Goal: Task Accomplishment & Management: Use online tool/utility

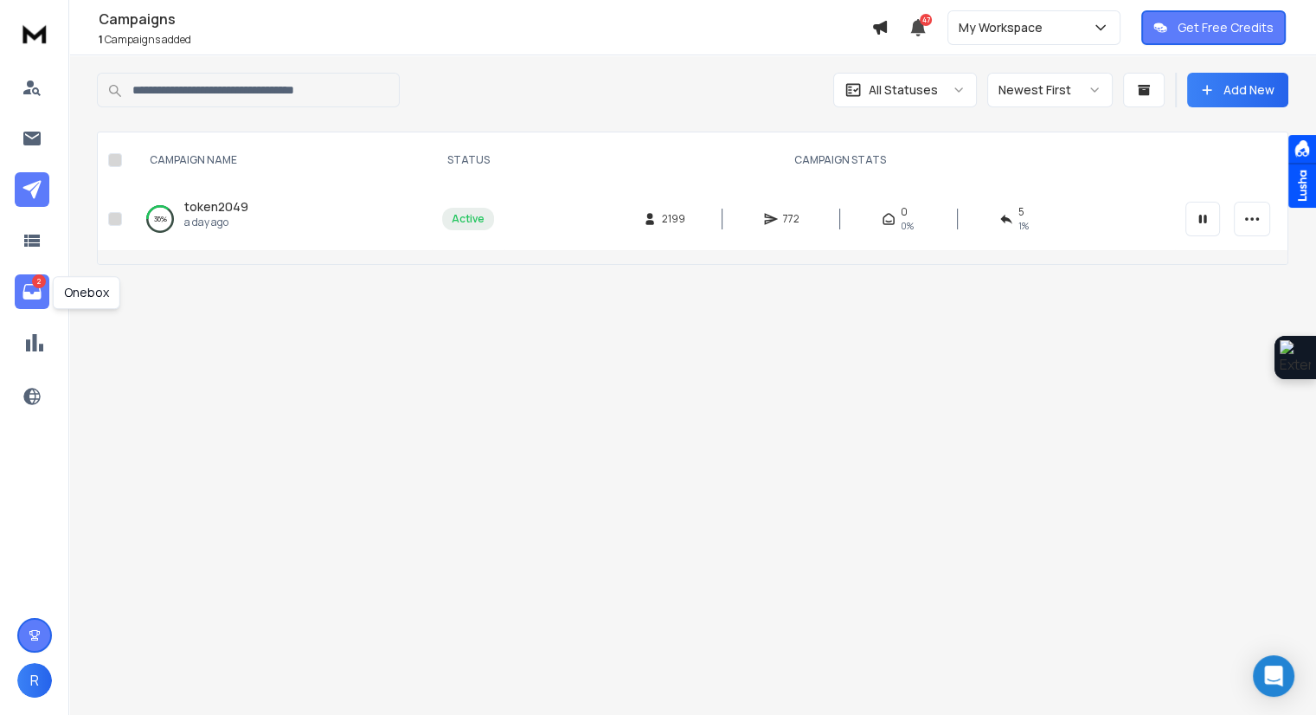
click at [30, 295] on icon at bounding box center [32, 292] width 18 height 16
click at [779, 364] on div "Campaigns 1 Campaigns Added All Statuses Newest First Add New CAMPAIGN NAME STA…" at bounding box center [693, 430] width 1192 height 715
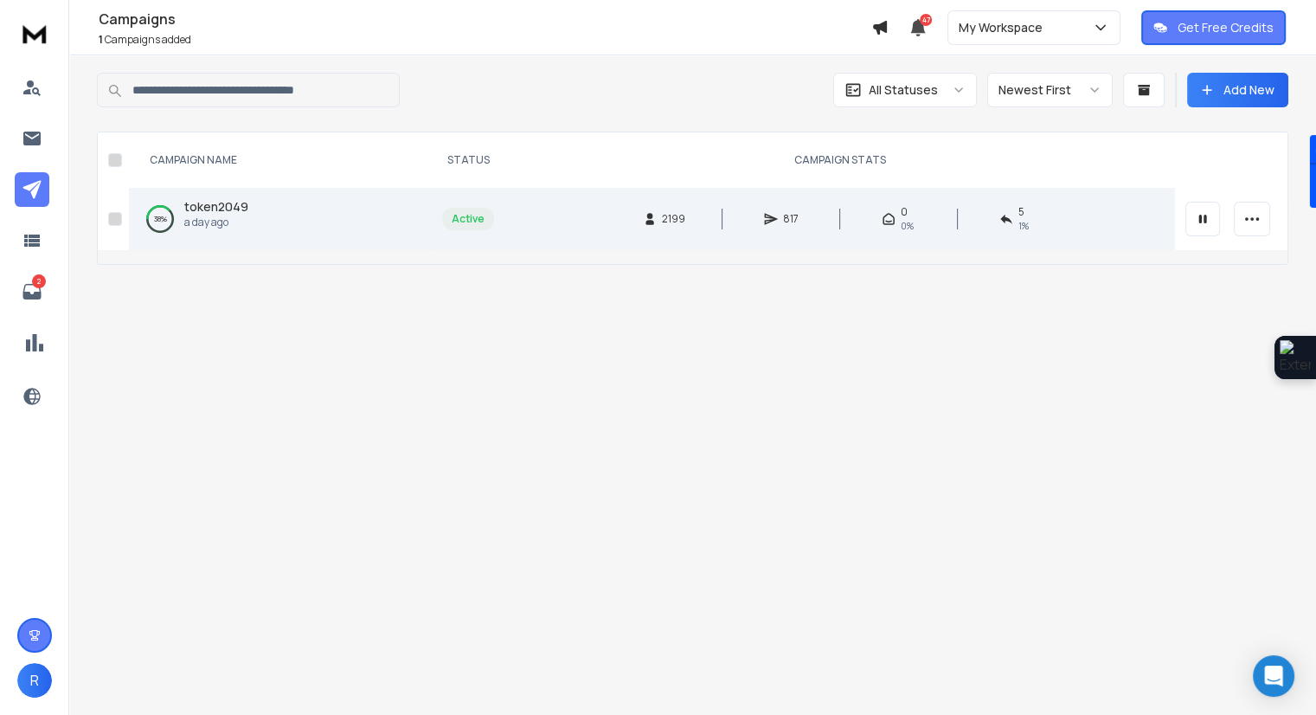
click at [29, 140] on icon at bounding box center [31, 139] width 17 height 14
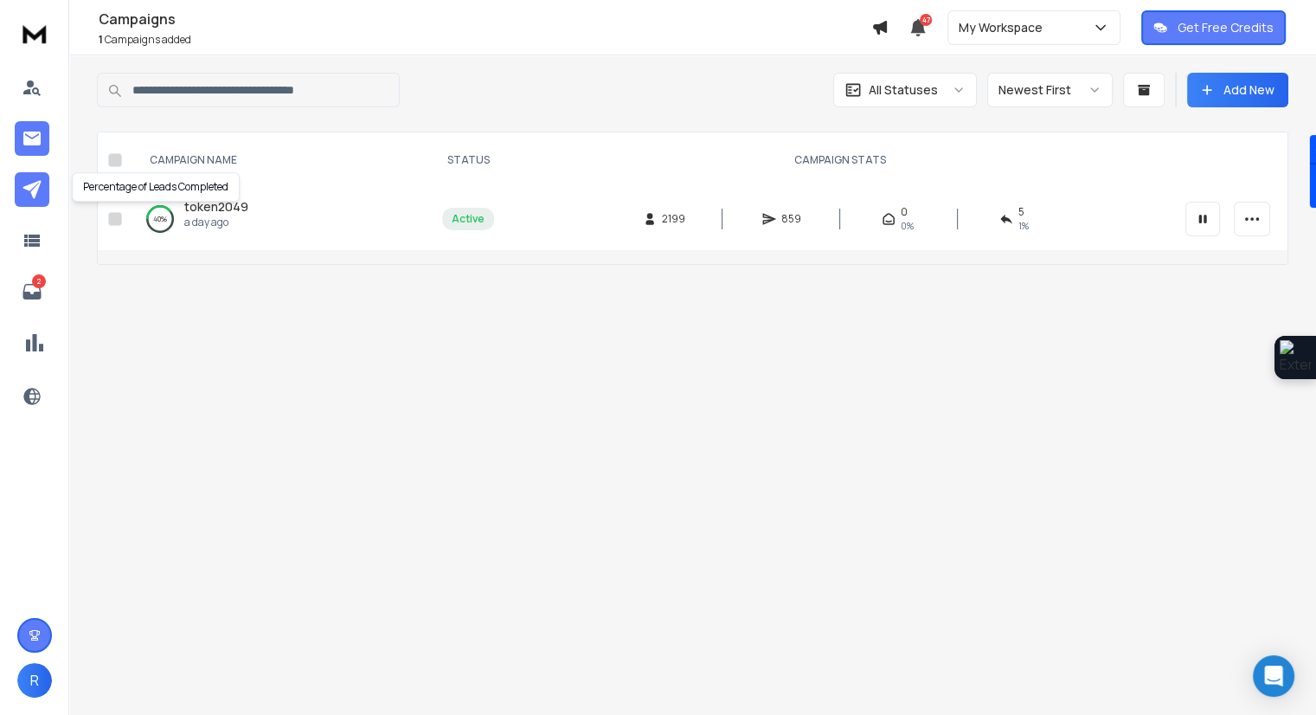
click at [39, 138] on icon at bounding box center [31, 139] width 17 height 14
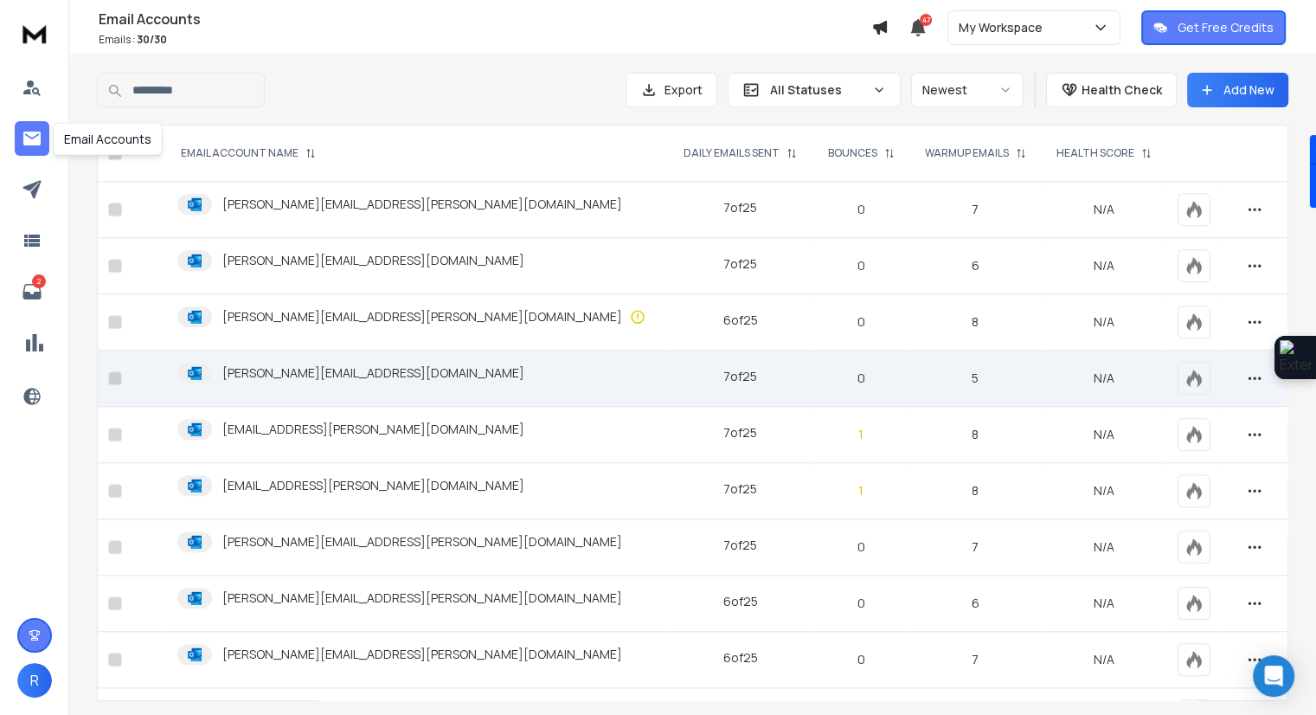
scroll to position [1177, 0]
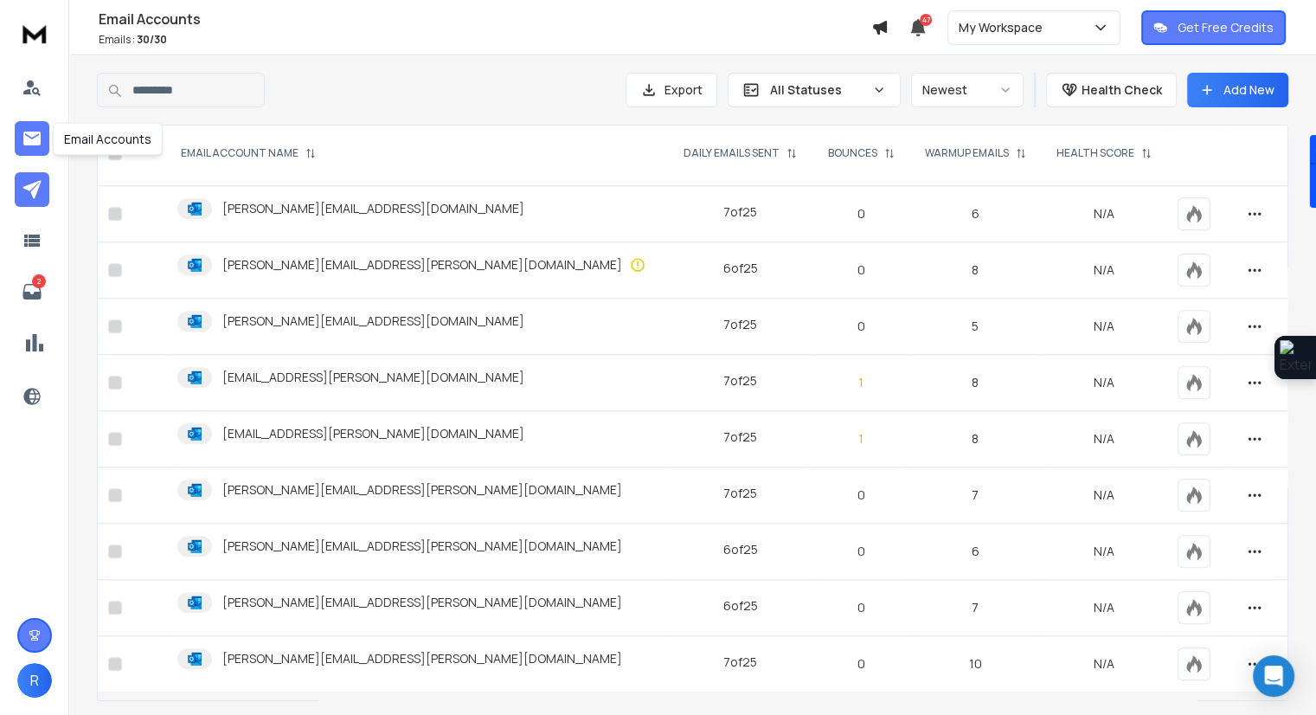
click at [31, 191] on icon at bounding box center [32, 189] width 18 height 18
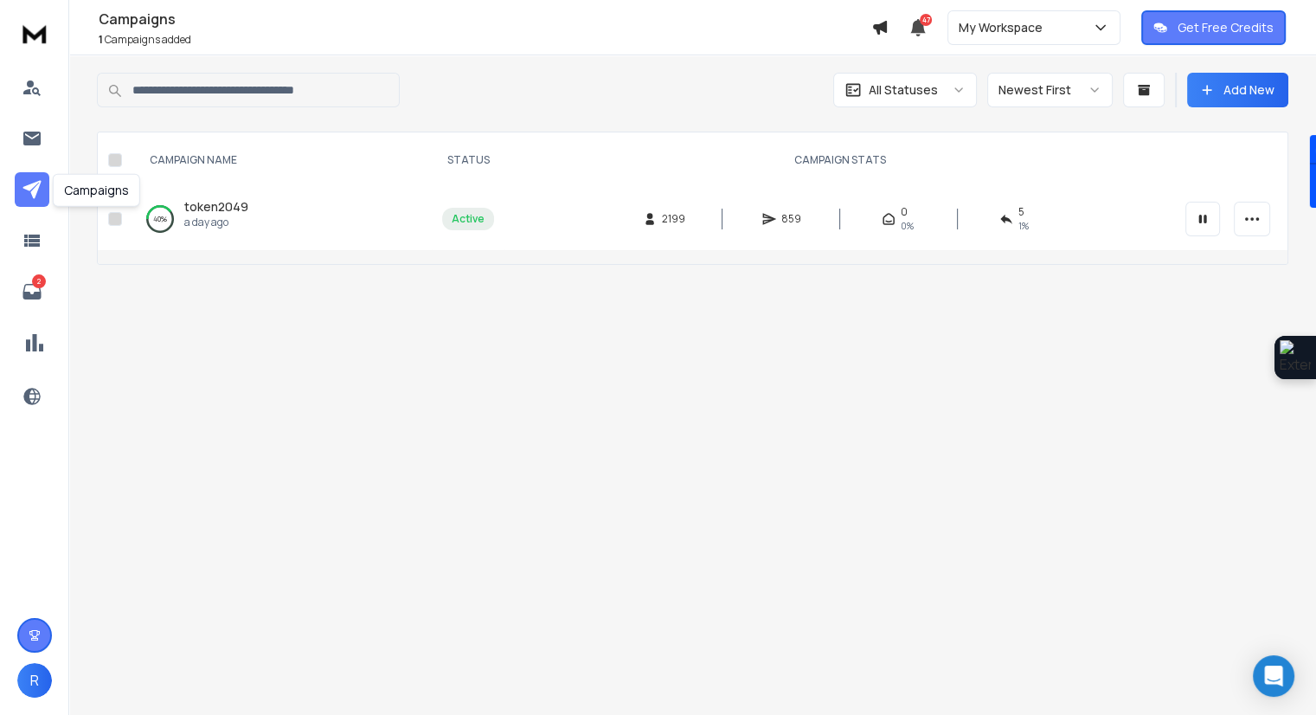
click at [537, 98] on div at bounding box center [395, 90] width 596 height 35
click at [37, 672] on span "R" at bounding box center [34, 680] width 35 height 35
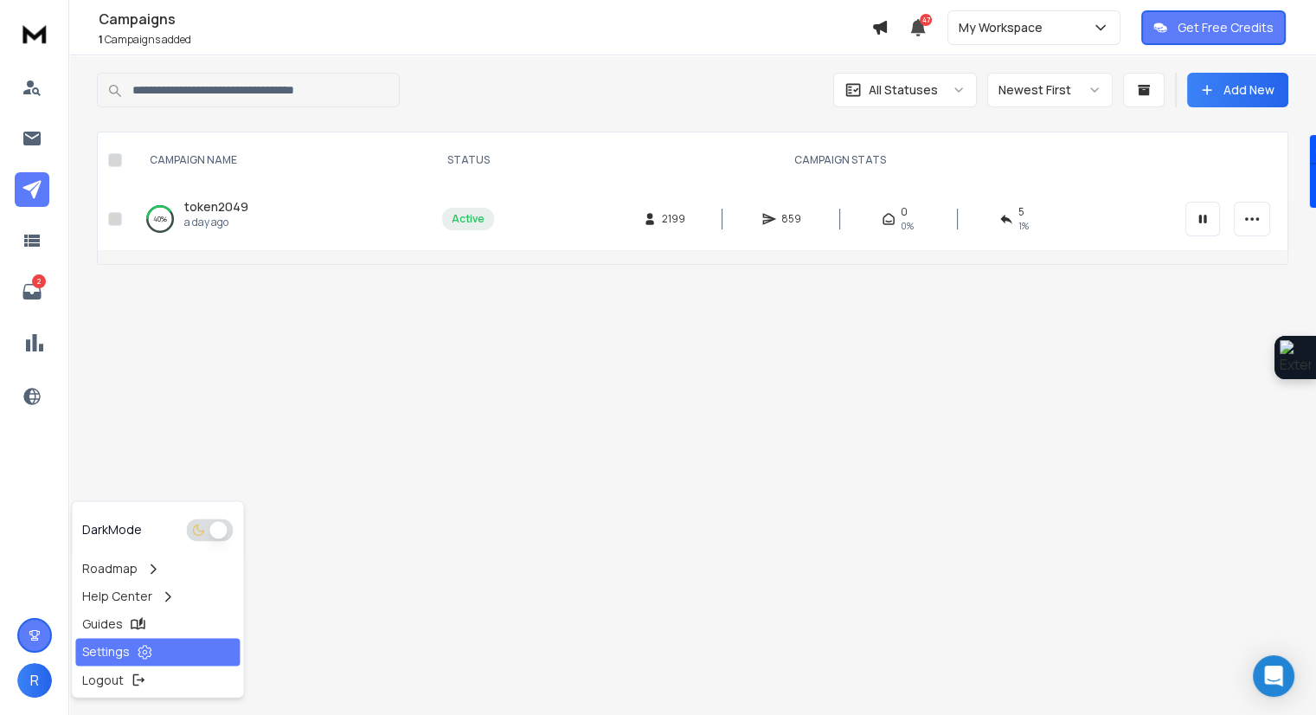
click at [105, 653] on p "Settings" at bounding box center [106, 651] width 48 height 17
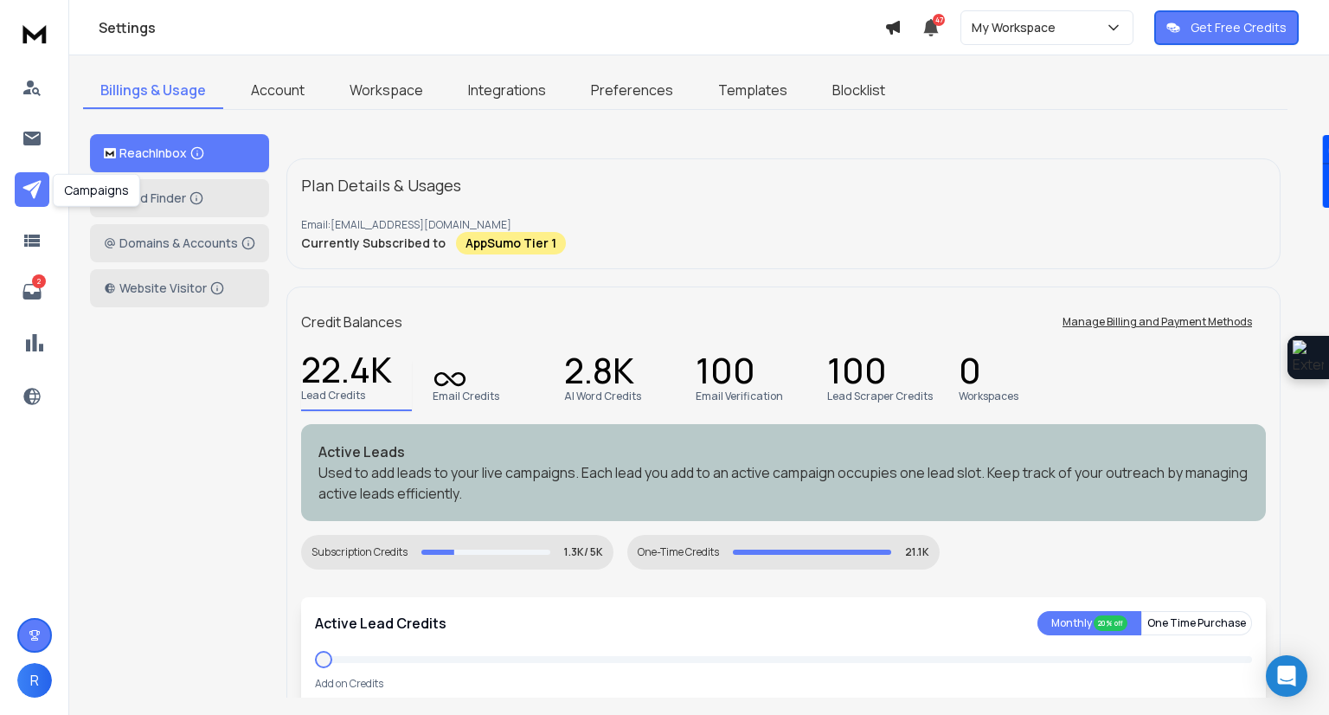
click at [32, 193] on icon at bounding box center [32, 189] width 18 height 18
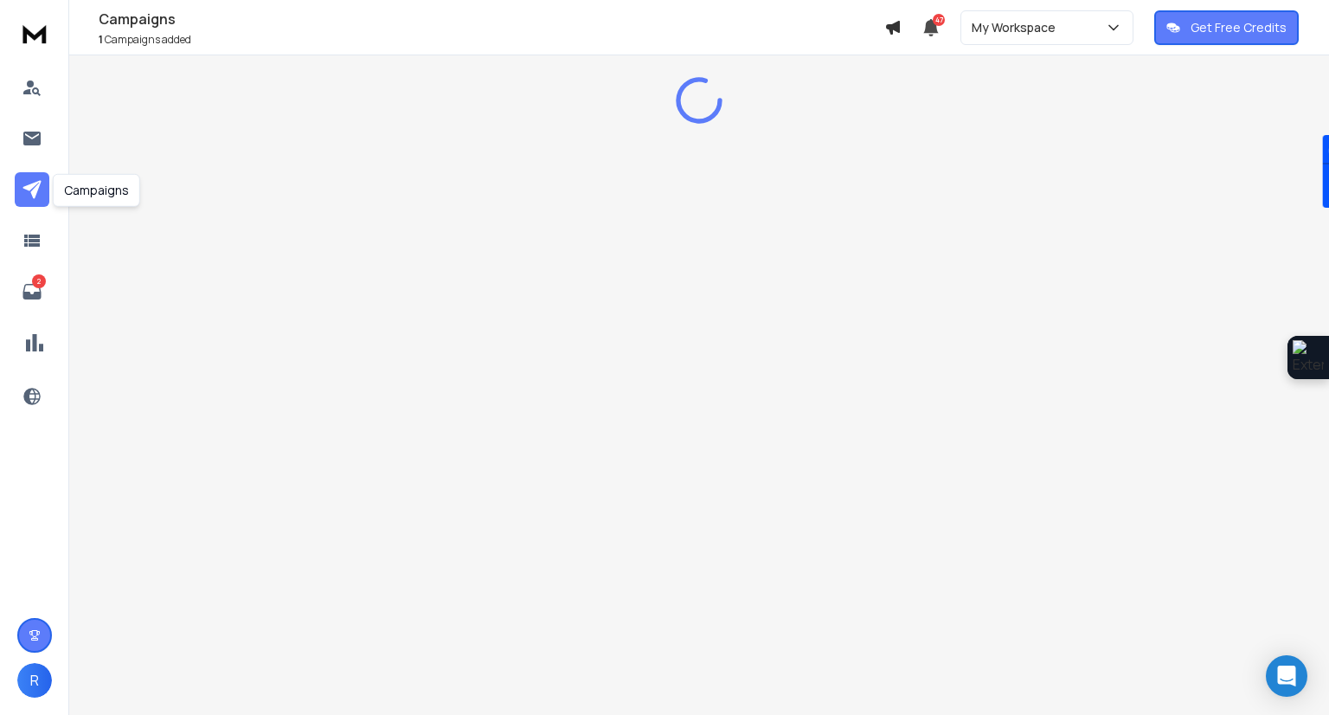
click at [34, 128] on icon at bounding box center [32, 138] width 21 height 21
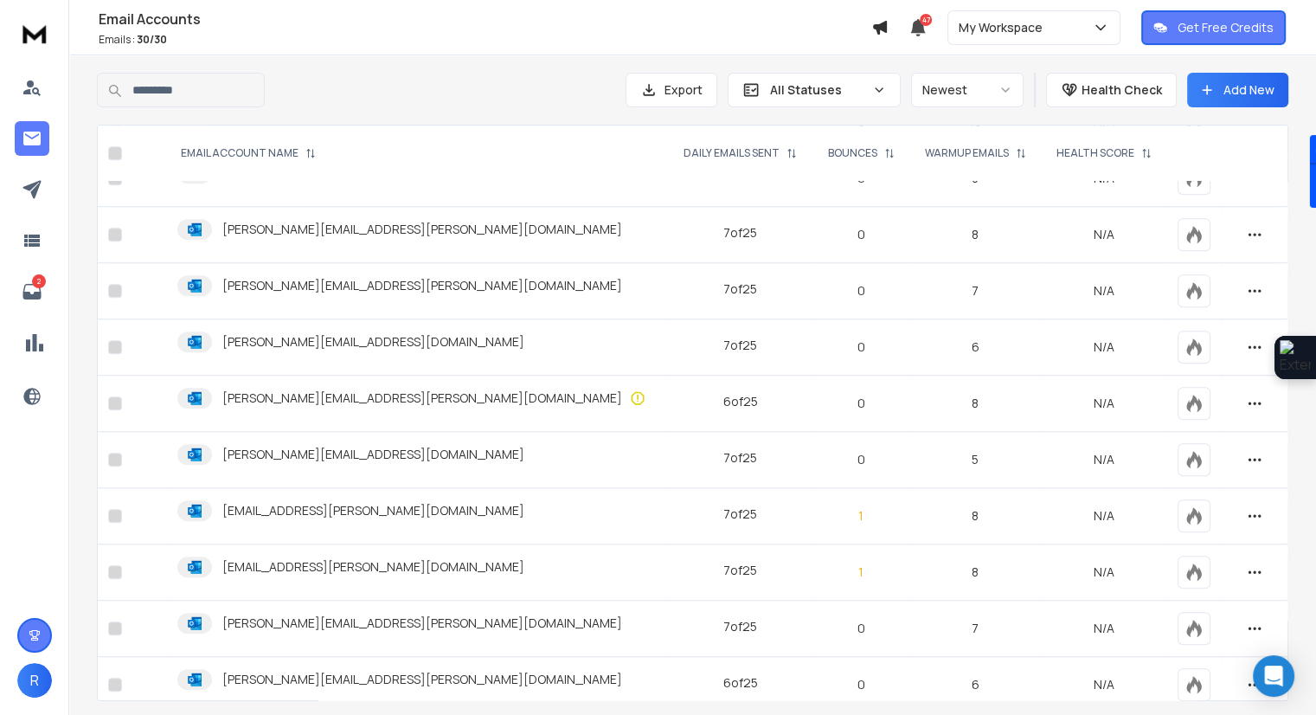
scroll to position [1177, 0]
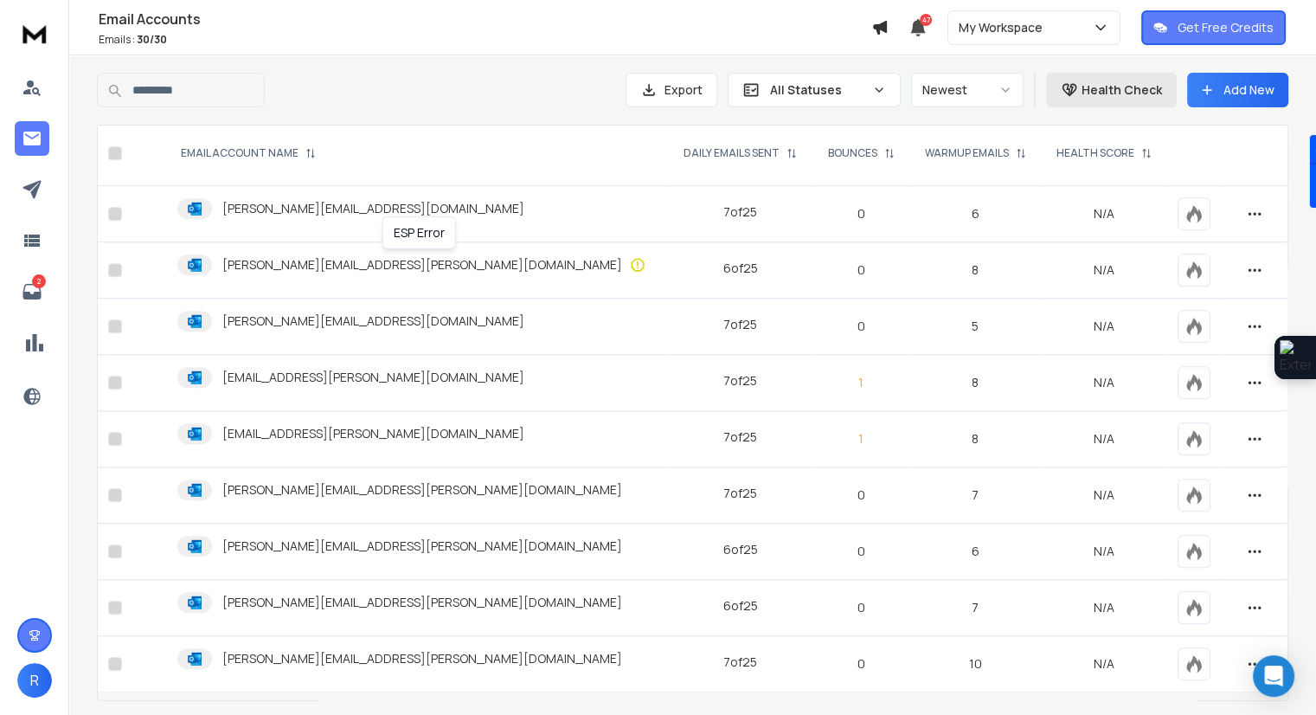
click at [1128, 101] on button "Health Check" at bounding box center [1111, 90] width 131 height 35
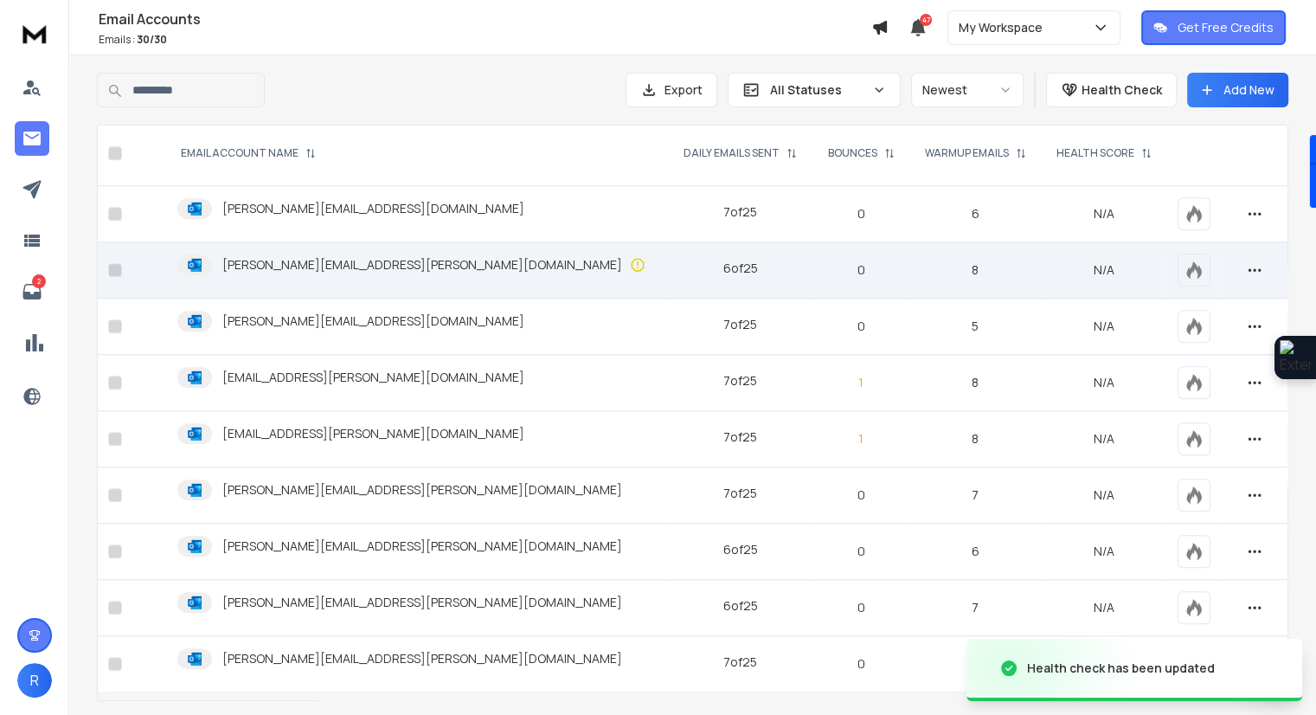
click at [451, 264] on div "emma.carlson@data-lead.online" at bounding box center [417, 264] width 480 height 21
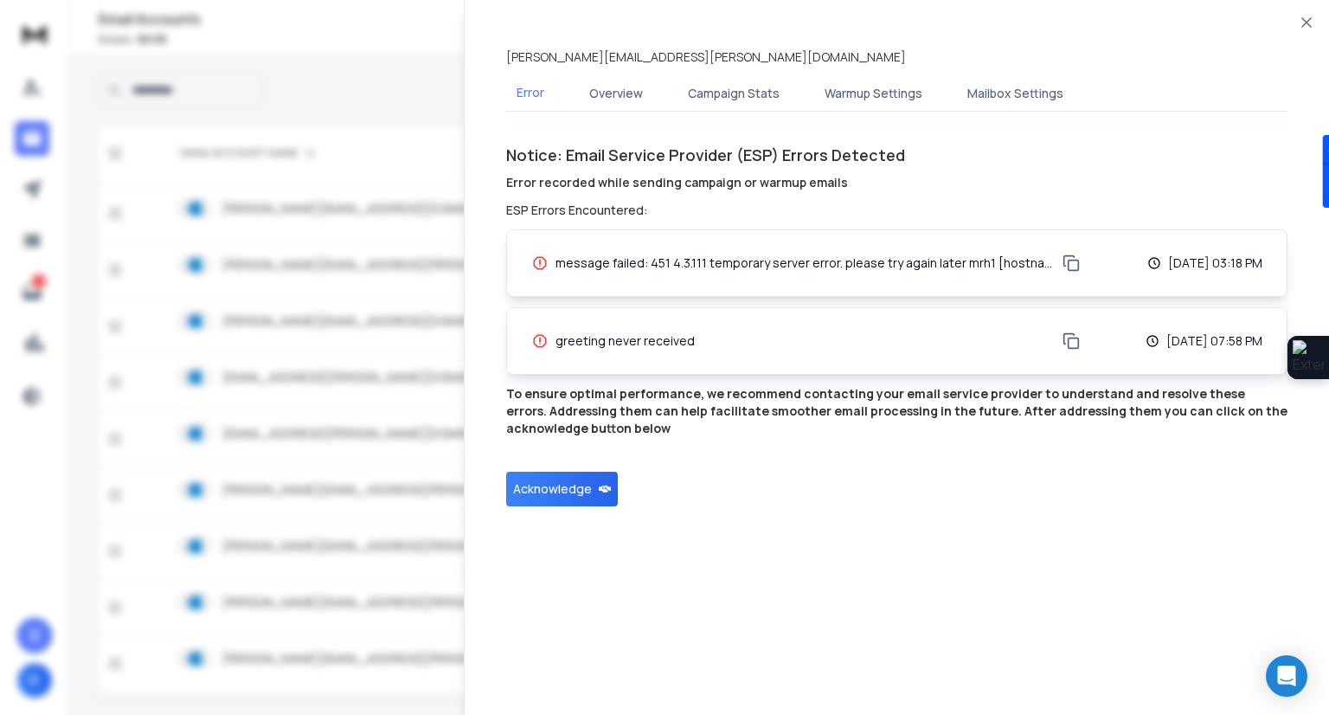
click at [578, 497] on button "Acknowledge" at bounding box center [562, 489] width 112 height 35
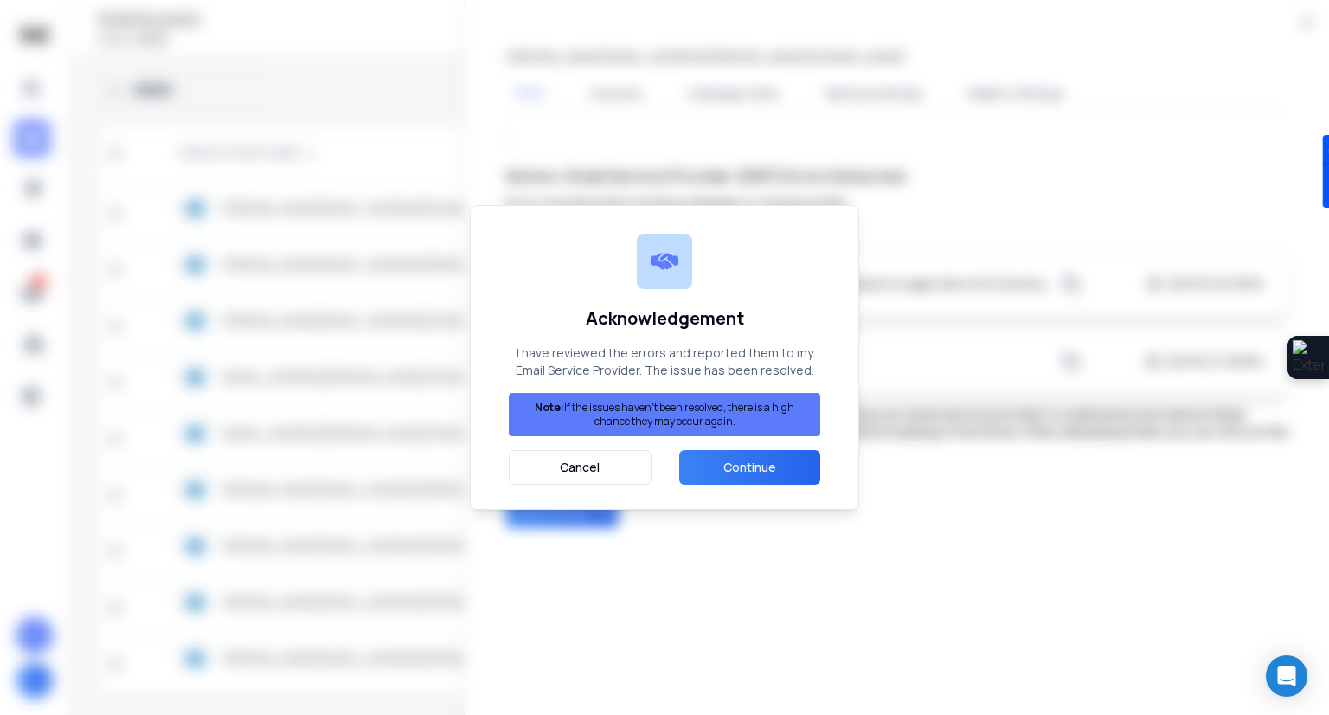
click at [739, 469] on button "Continue" at bounding box center [749, 467] width 141 height 35
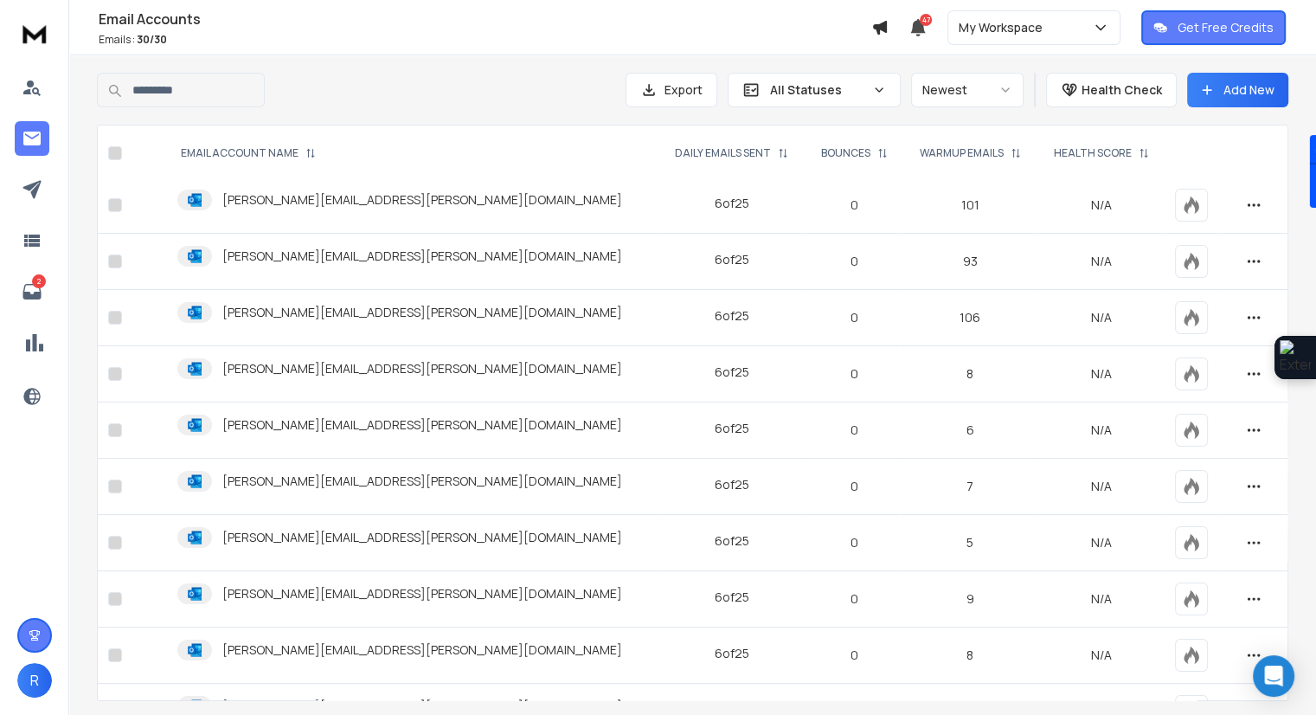
scroll to position [0, 0]
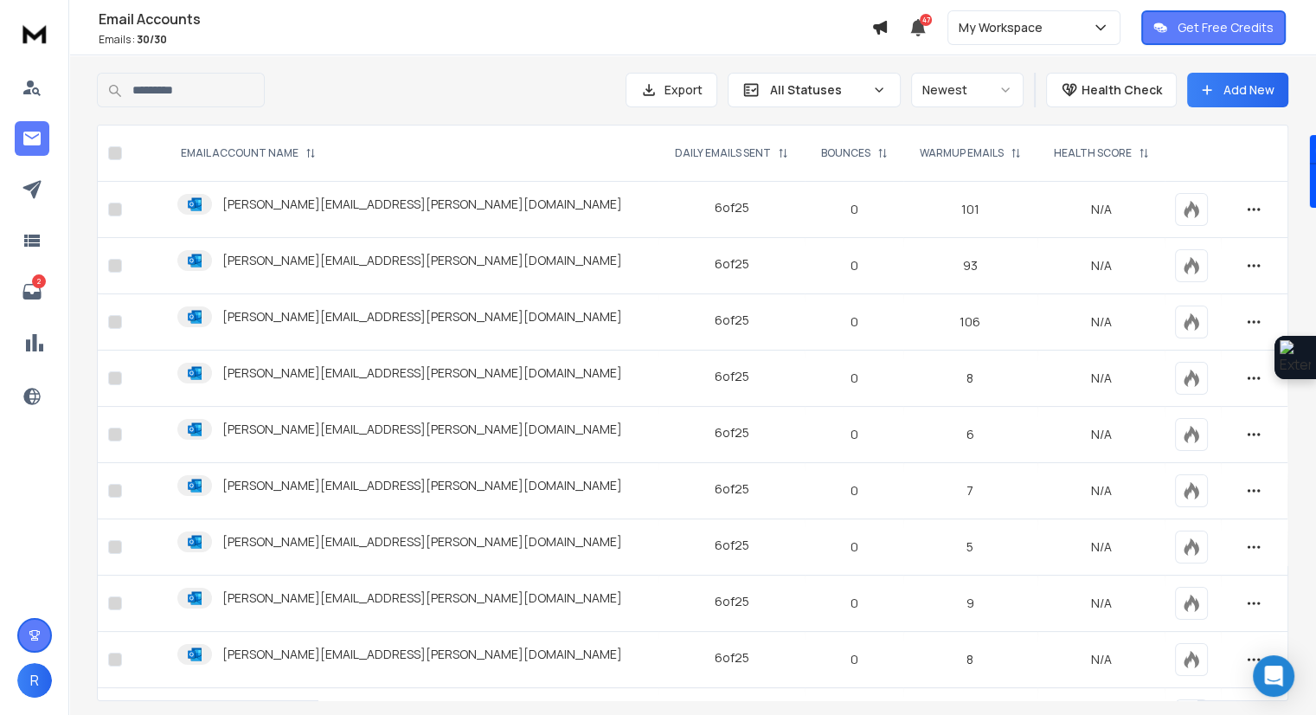
click at [1125, 99] on button "Health Check" at bounding box center [1111, 90] width 131 height 35
click at [1111, 85] on p "Health Check" at bounding box center [1122, 89] width 80 height 17
click at [519, 76] on div at bounding box center [394, 90] width 595 height 35
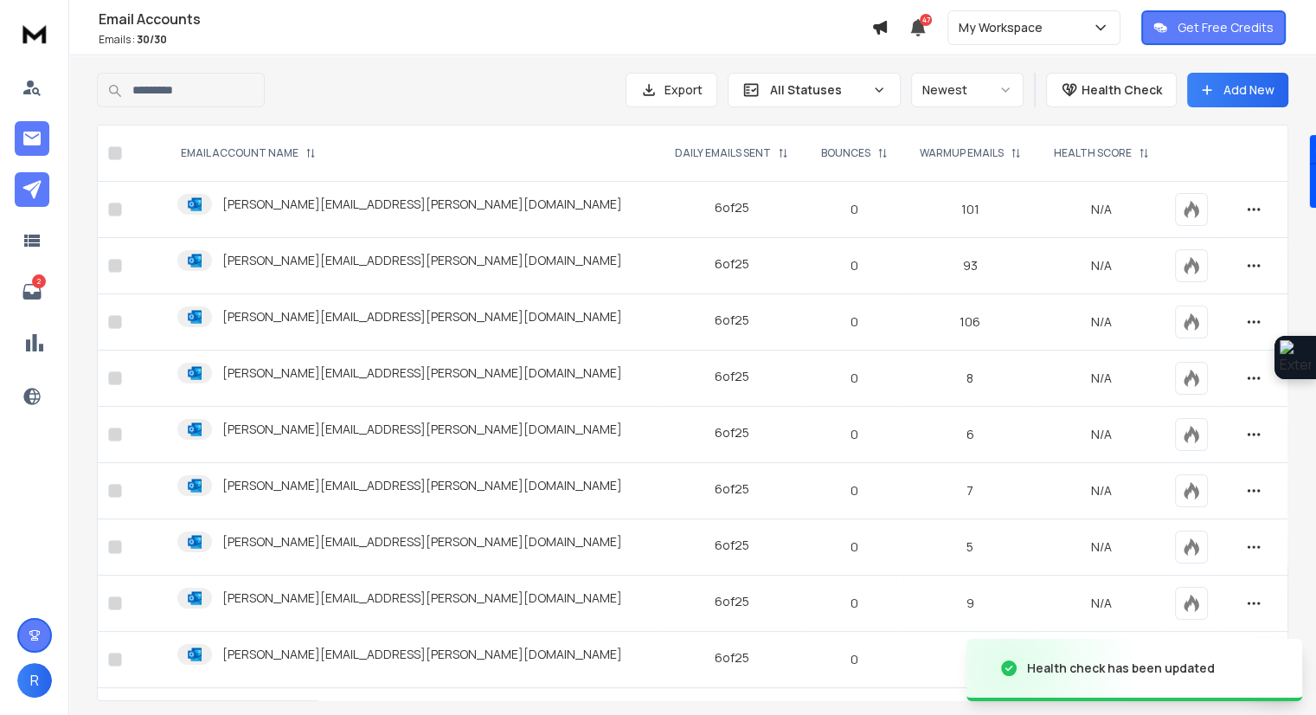
click at [32, 189] on icon at bounding box center [32, 189] width 21 height 21
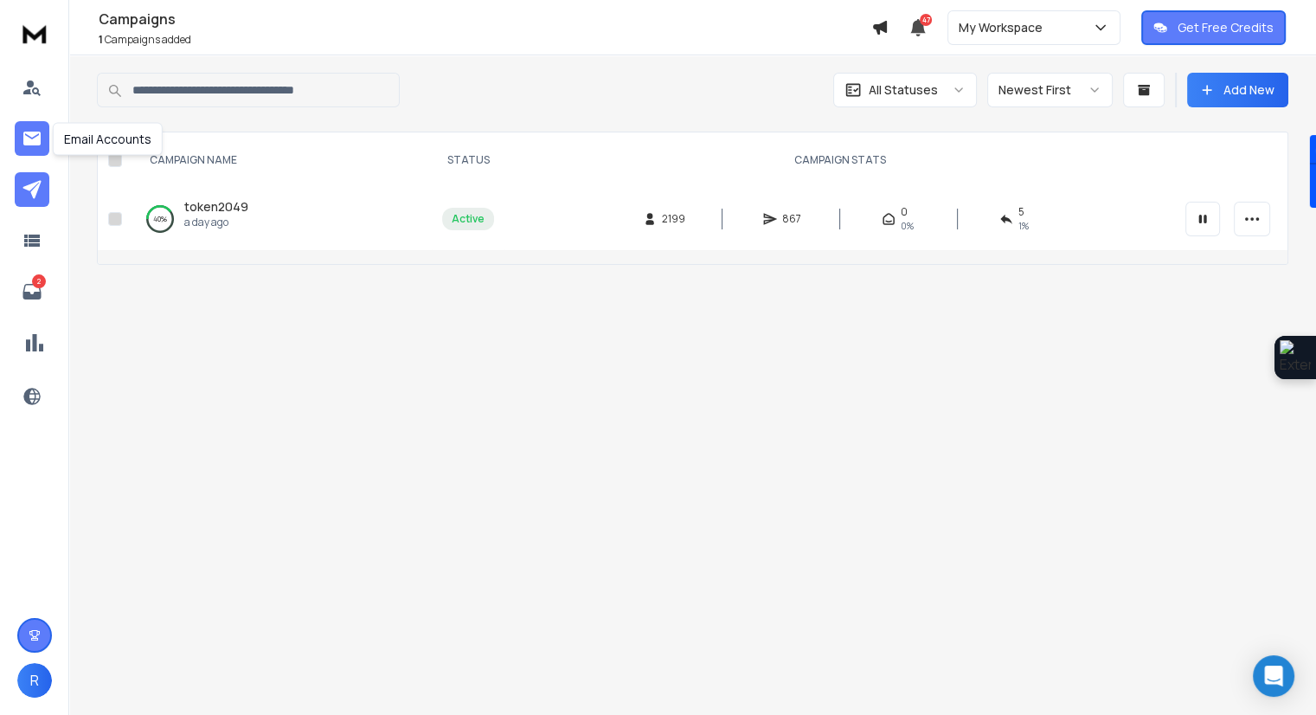
click at [30, 136] on icon at bounding box center [31, 139] width 17 height 14
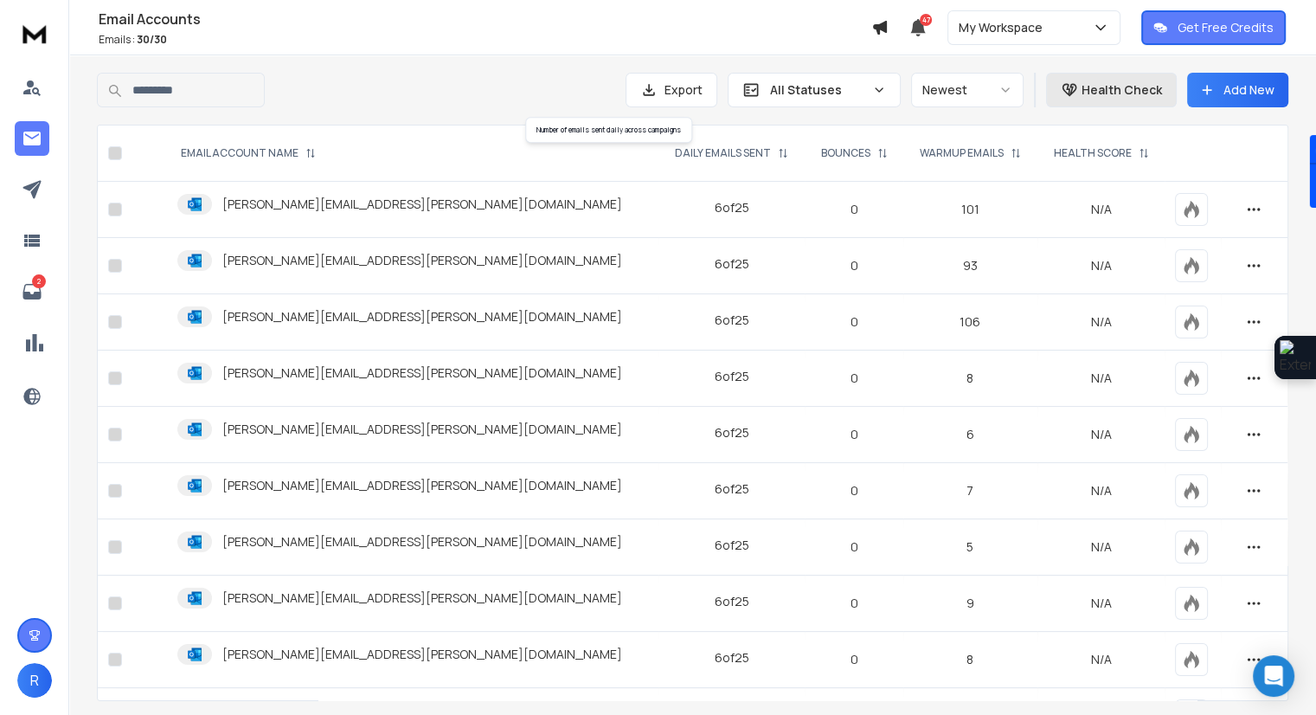
click at [1117, 99] on button "Health Check" at bounding box center [1111, 90] width 131 height 35
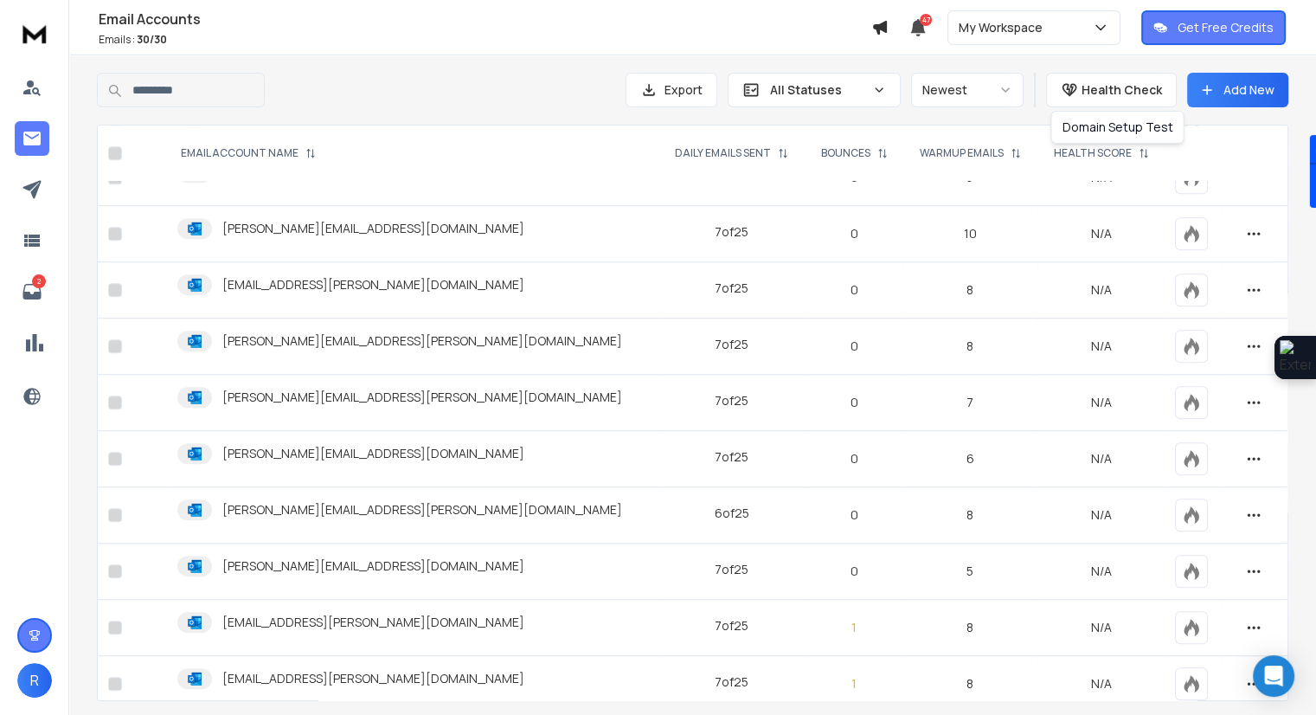
scroll to position [1177, 0]
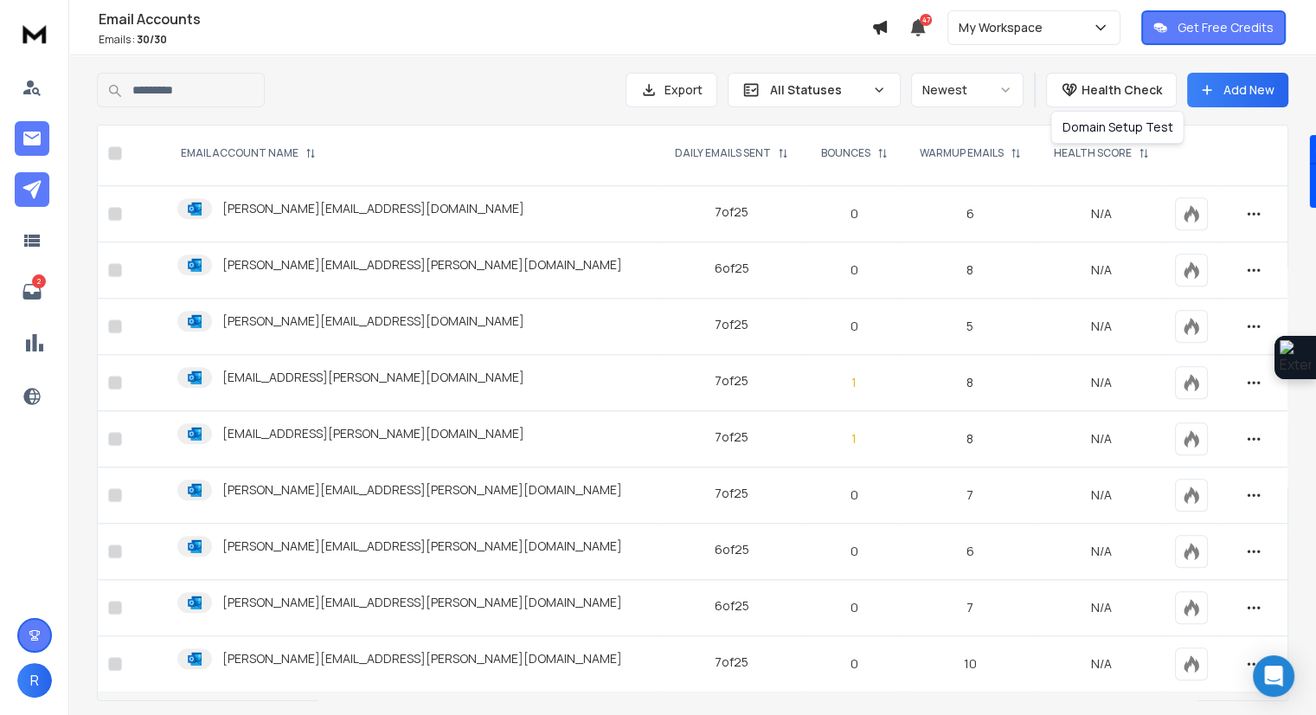
click at [40, 191] on icon at bounding box center [32, 189] width 21 height 21
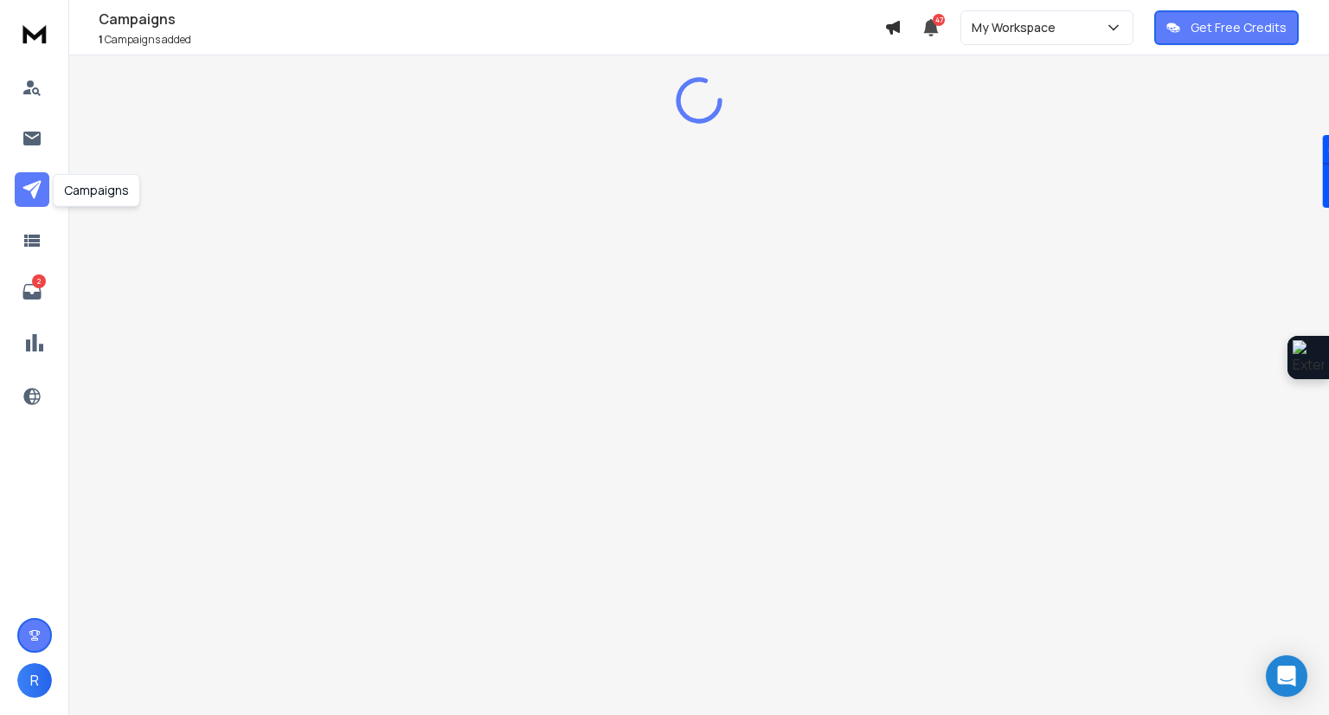
click at [31, 187] on icon at bounding box center [32, 189] width 18 height 18
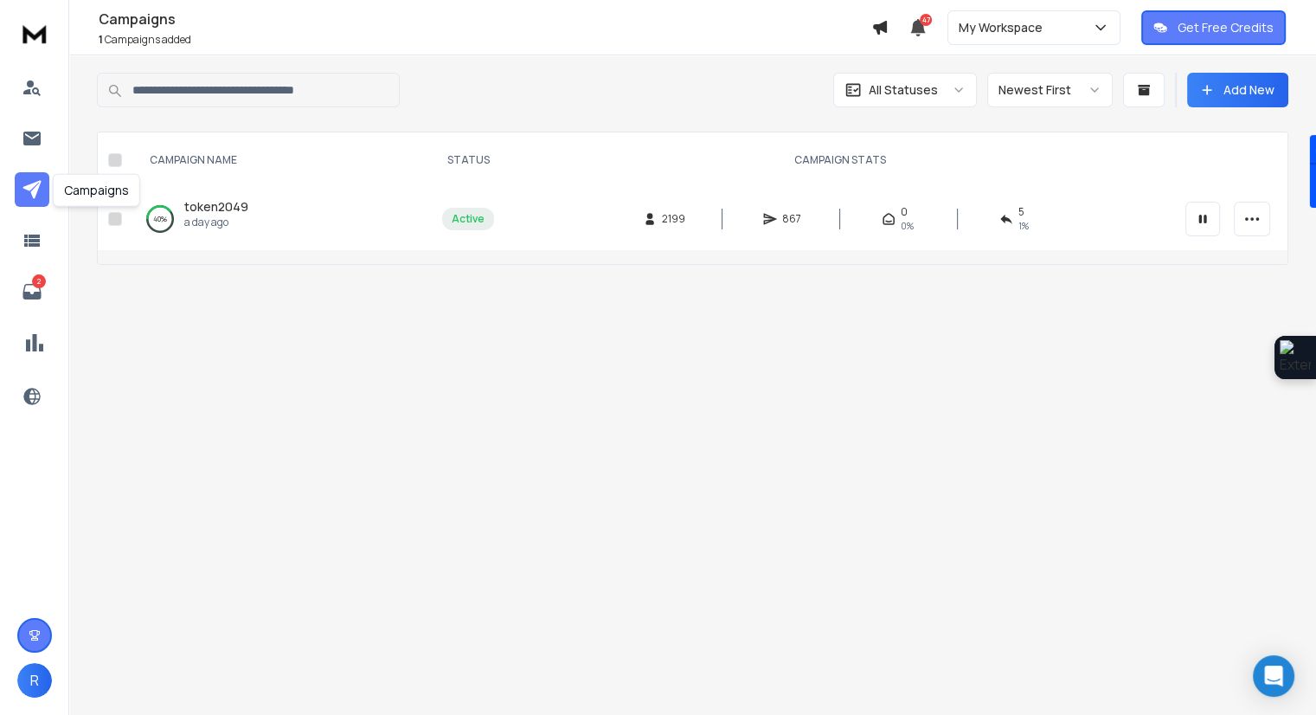
click at [518, 344] on div "Campaigns 1 Campaigns Added All Statuses Newest First Add New CAMPAIGN NAME STA…" at bounding box center [693, 430] width 1192 height 715
